Goal: Task Accomplishment & Management: Use online tool/utility

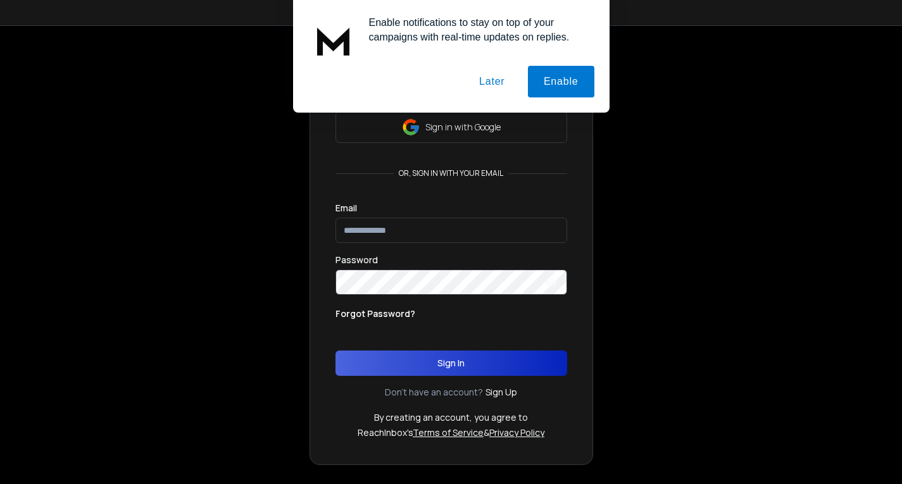
click at [496, 80] on button "Later" at bounding box center [491, 82] width 57 height 32
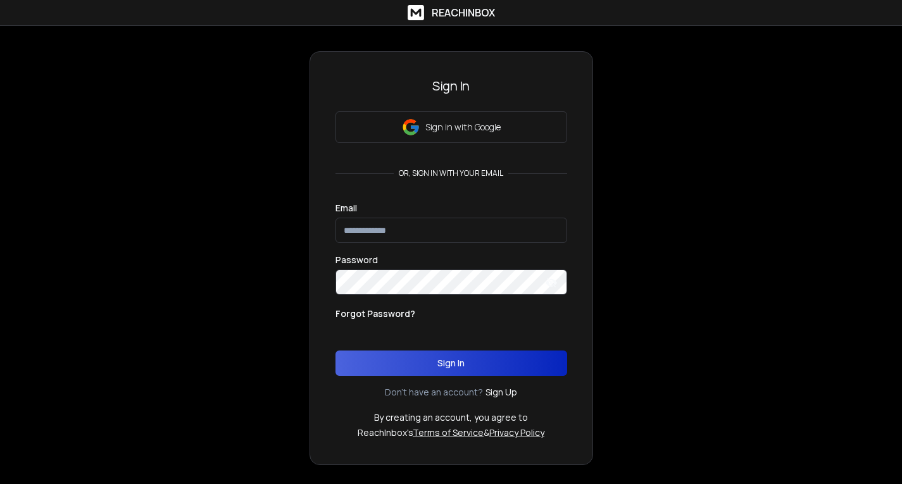
click at [366, 232] on input "email" at bounding box center [451, 230] width 232 height 25
type input "**********"
click at [407, 361] on button "Sign In" at bounding box center [451, 362] width 232 height 25
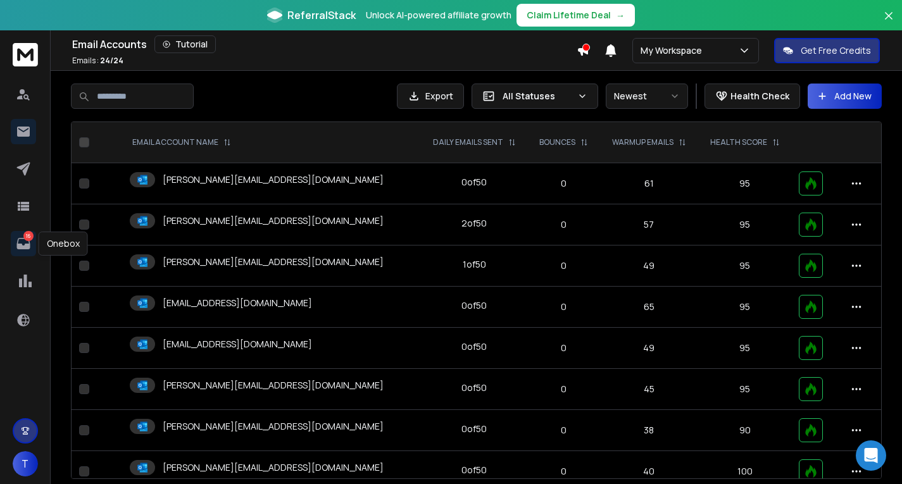
click at [27, 240] on p "16" at bounding box center [28, 236] width 10 height 10
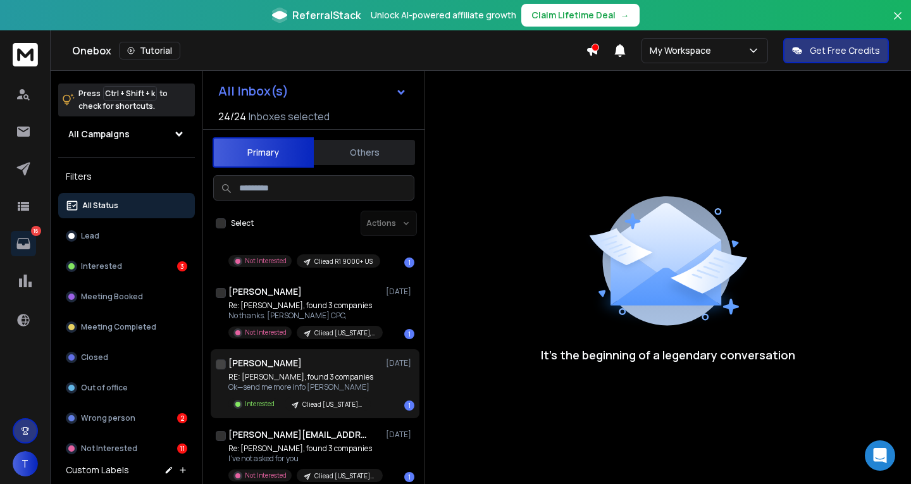
scroll to position [46, 0]
click at [313, 373] on p "RE: Ralph, found 3 companies" at bounding box center [300, 376] width 145 height 10
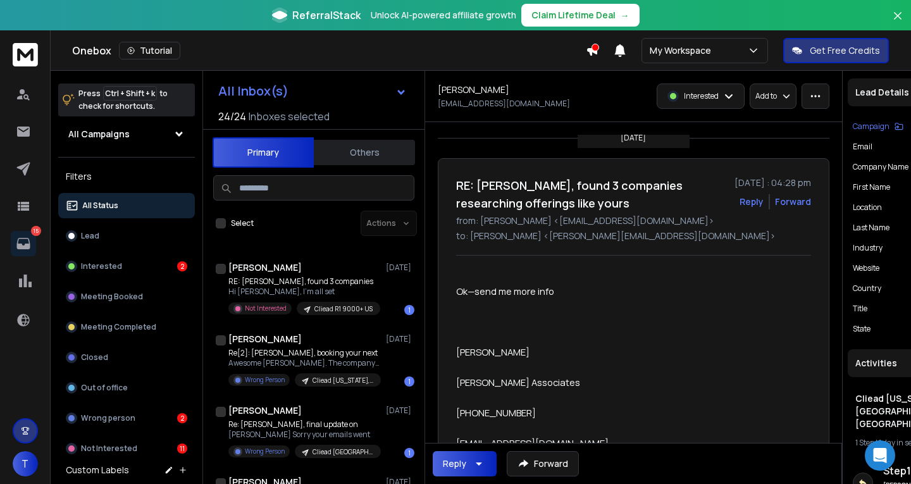
scroll to position [360, 0]
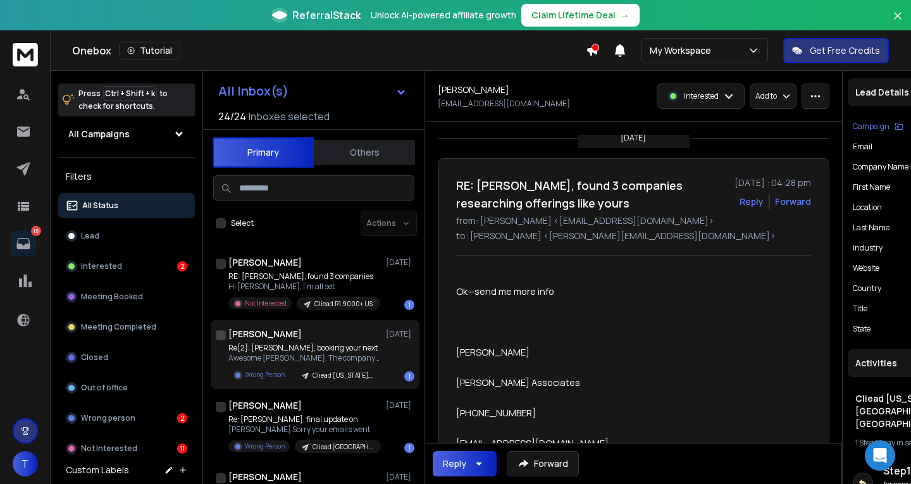
click at [295, 341] on div "Paul Foreman 04 Oct Re[2]: Paul, booking your next Awesome Beth. The company yo…" at bounding box center [321, 355] width 186 height 54
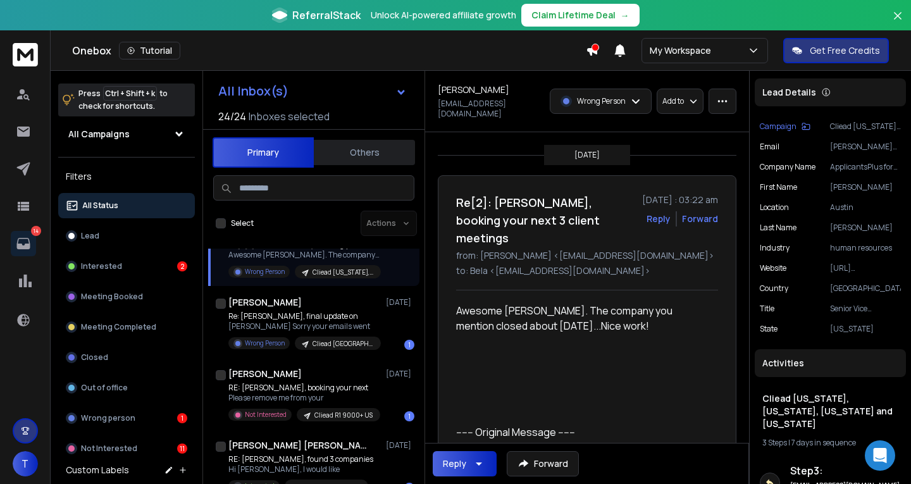
scroll to position [465, 0]
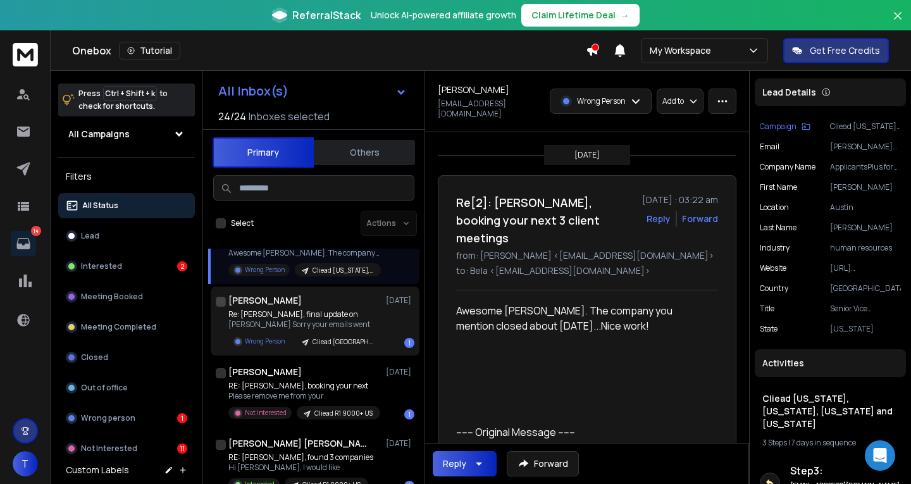
click at [311, 322] on p "Heather Sorry your emails went" at bounding box center [304, 324] width 152 height 10
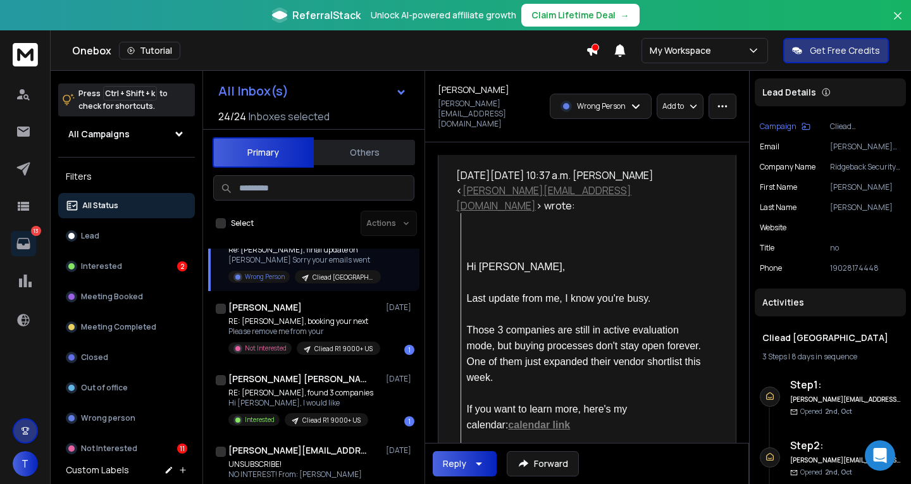
scroll to position [530, 0]
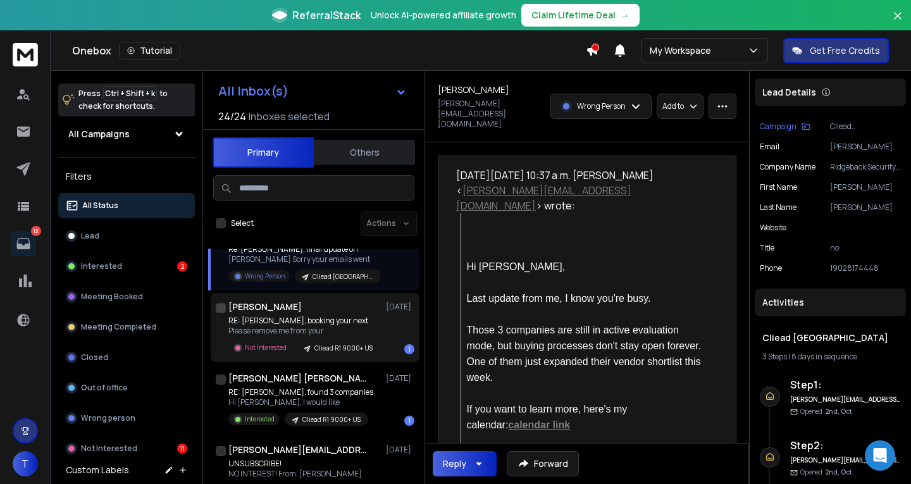
click at [301, 325] on p "RE: Henry, booking your next" at bounding box center [304, 321] width 152 height 10
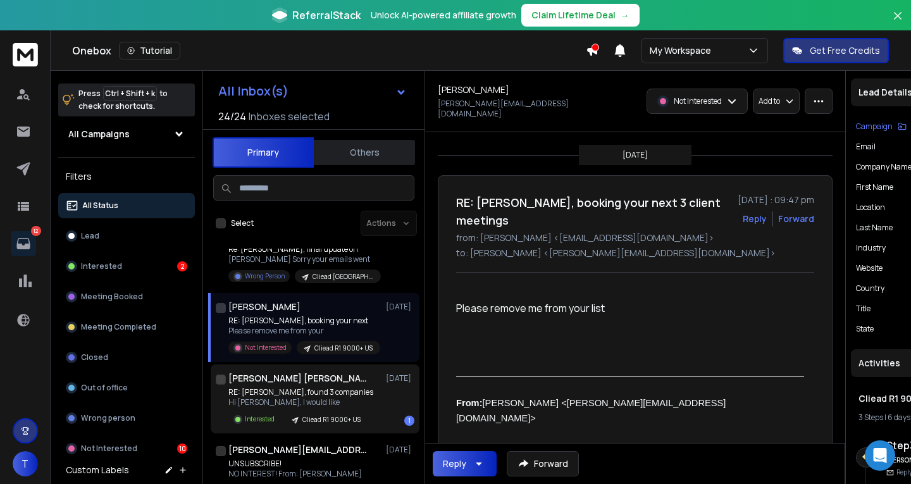
click at [304, 385] on div "Kevin Allen Roberts 02 Oct RE: Kevin, found 3 companies Hi Heather, I would lik…" at bounding box center [321, 399] width 186 height 54
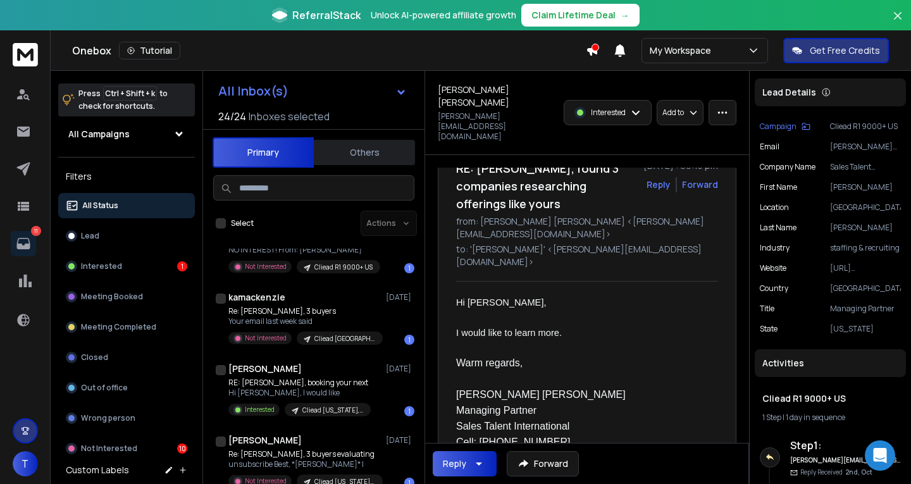
scroll to position [776, 0]
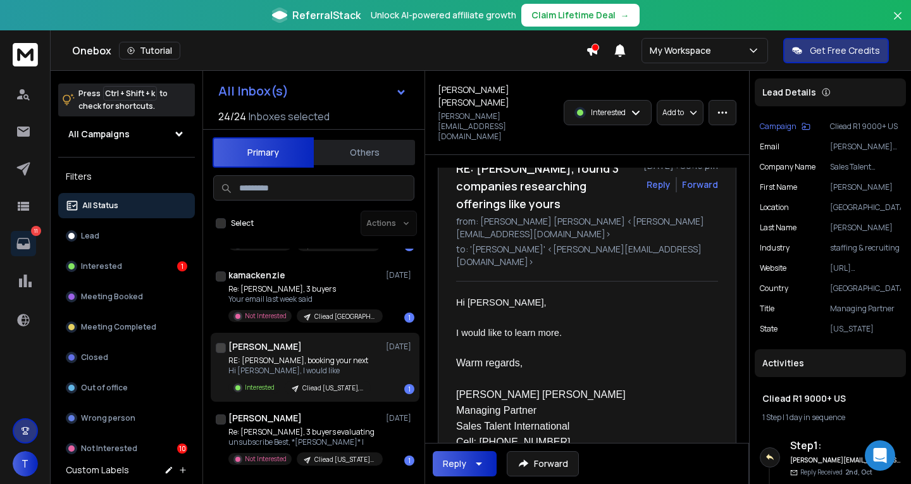
click at [309, 359] on p "RE: Steve, booking your next" at bounding box center [299, 361] width 142 height 10
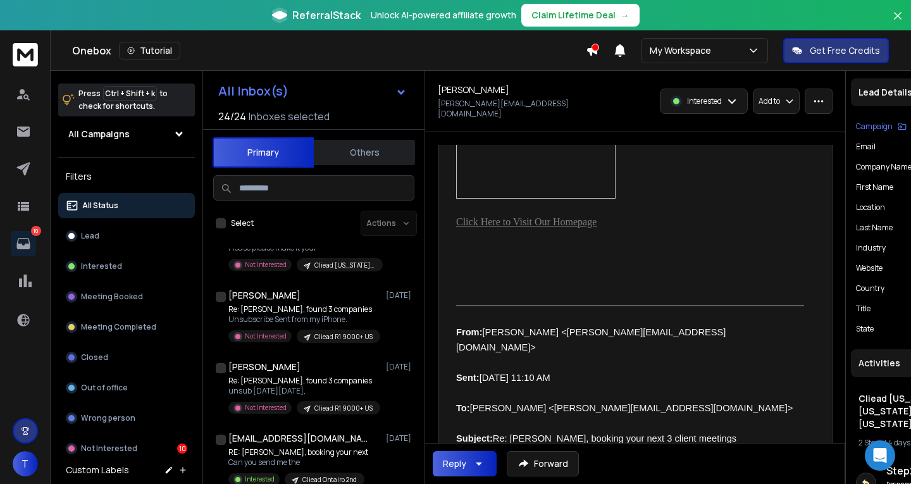
scroll to position [1297, 0]
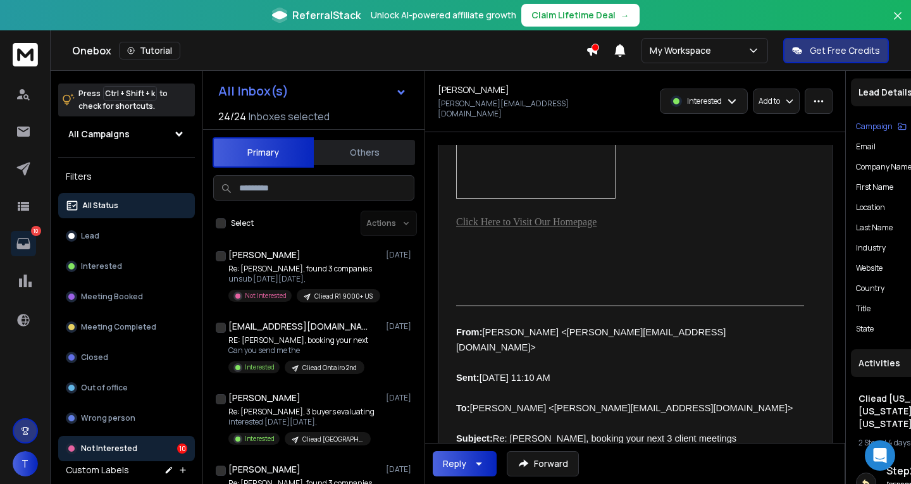
click at [128, 449] on p "Not Interested" at bounding box center [109, 448] width 56 height 10
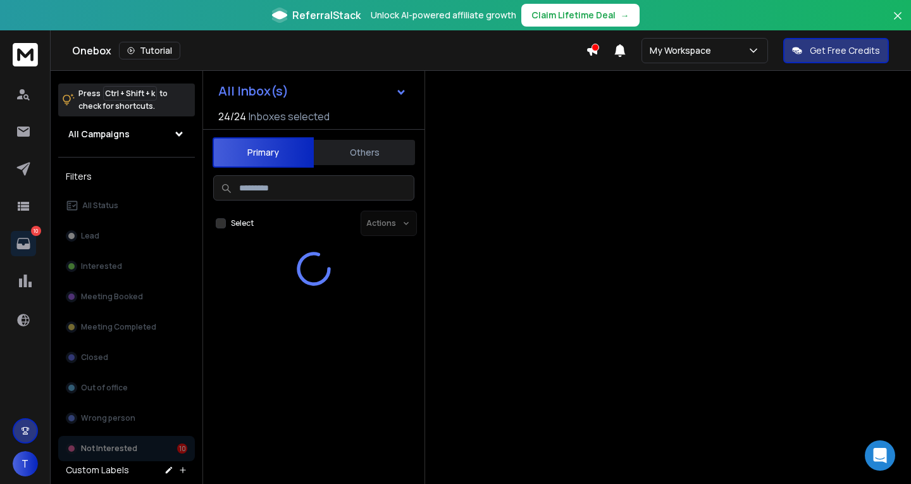
scroll to position [0, 0]
